Goal: Find contact information: Find contact information

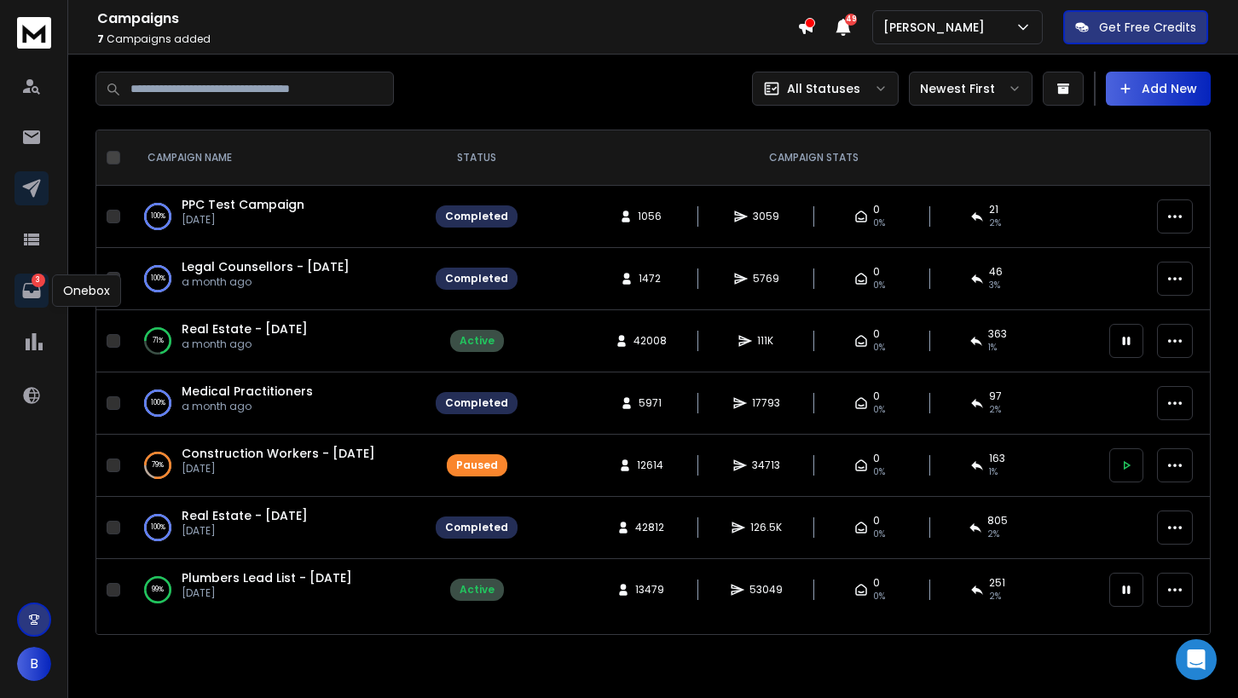
click at [29, 280] on icon at bounding box center [31, 290] width 20 height 20
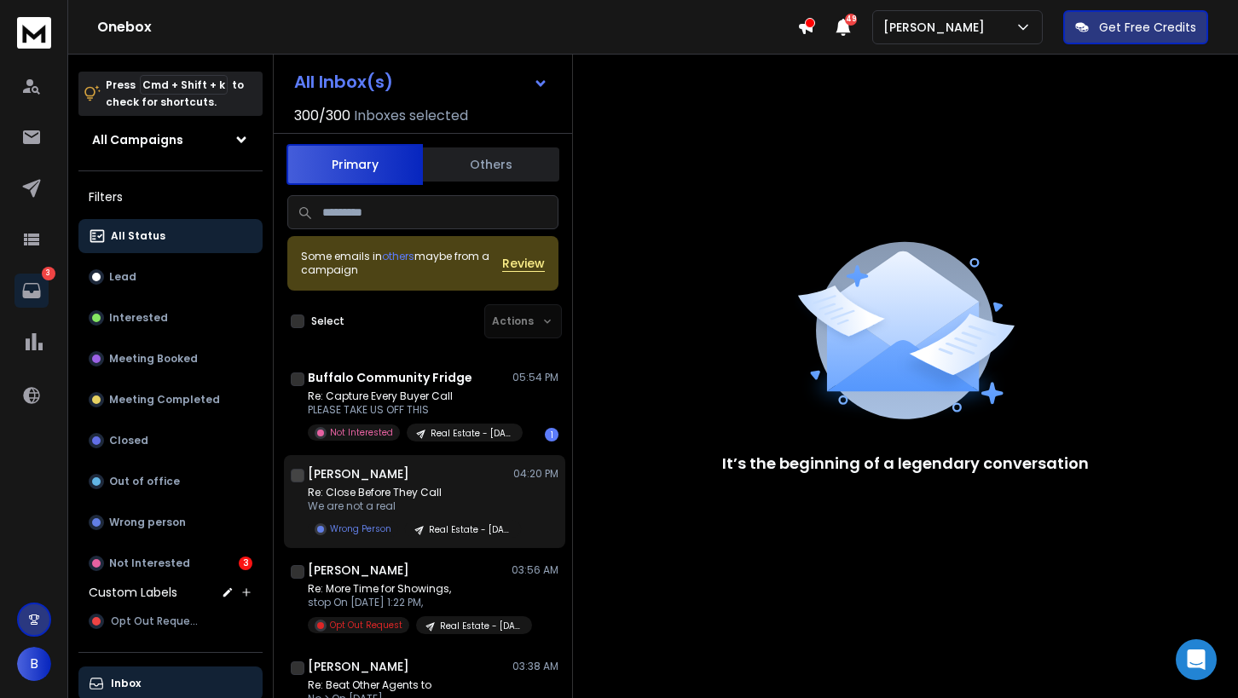
click at [440, 486] on p "Re: Close Before They Call" at bounding box center [410, 493] width 205 height 14
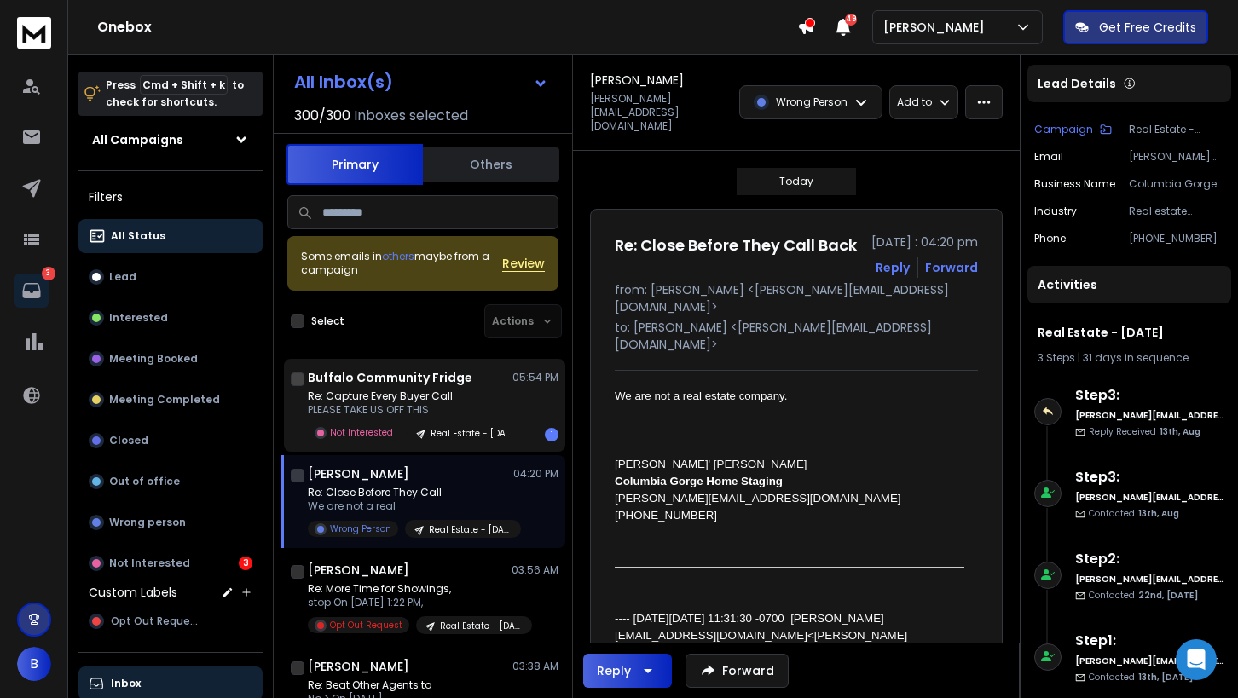
click at [402, 382] on h1 "Buffalo Community Fridge" at bounding box center [390, 377] width 164 height 17
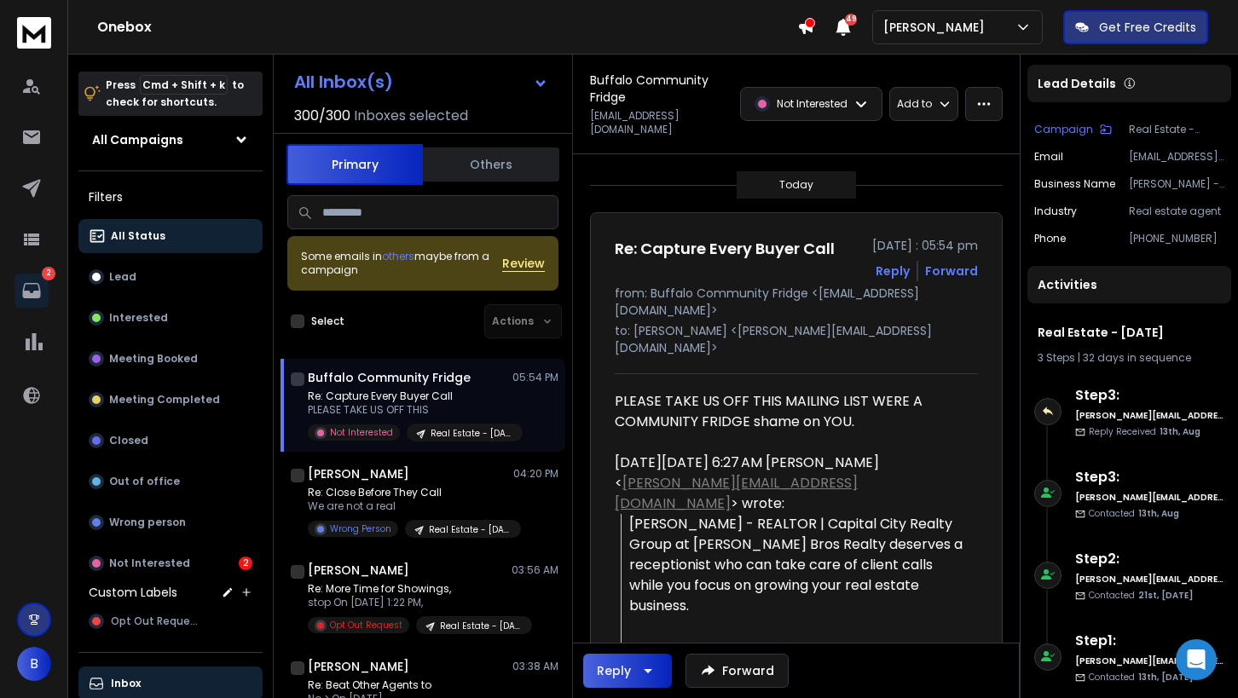
click at [862, 285] on p "from: Buffalo Community Fridge <[EMAIL_ADDRESS][DOMAIN_NAME]>" at bounding box center [795, 302] width 363 height 34
copy p "buffalocommunityfridge"
